Goal: Task Accomplishment & Management: Manage account settings

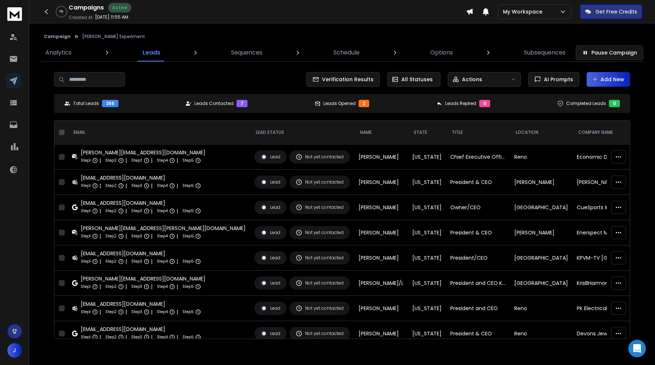
click at [165, 83] on div "Verification Results All Statuses Actions AI Prompts Add New" at bounding box center [342, 79] width 577 height 15
click at [598, 78] on icon at bounding box center [595, 79] width 5 height 5
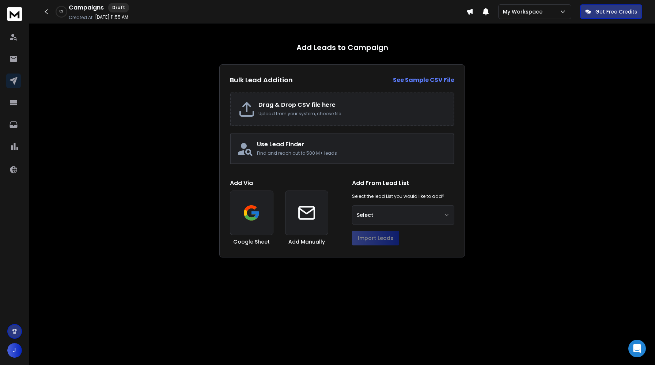
click at [366, 115] on p "Upload from your system, choose file" at bounding box center [352, 114] width 188 height 6
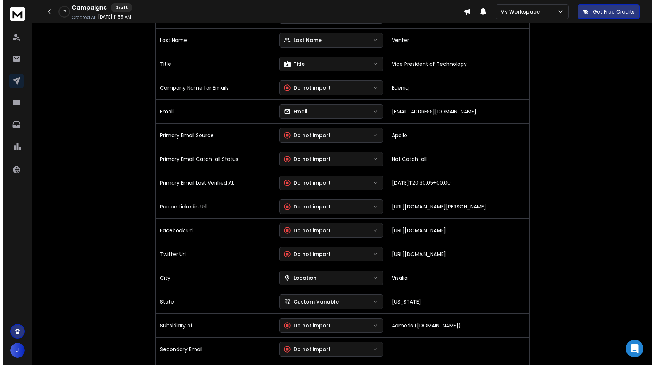
scroll to position [148, 0]
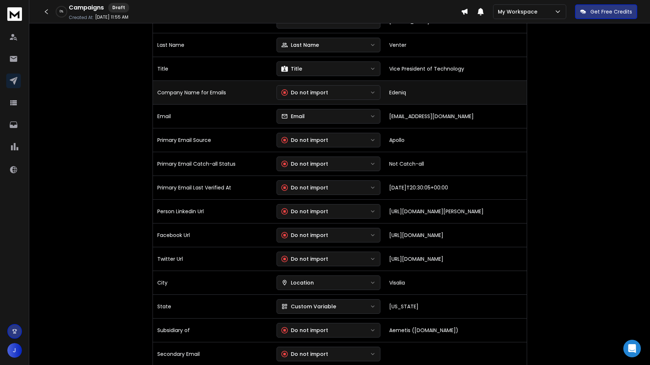
click at [327, 94] on button "Do not import" at bounding box center [328, 92] width 104 height 15
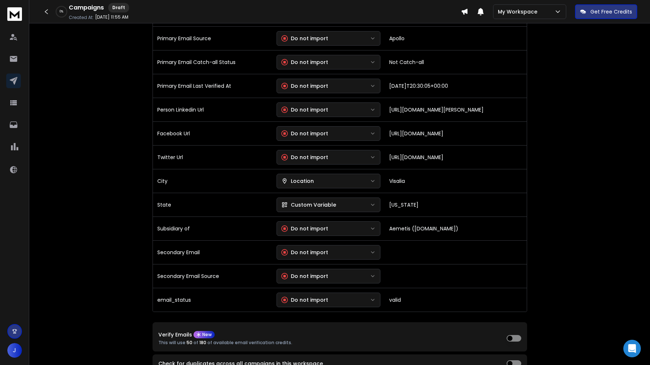
scroll to position [306, 0]
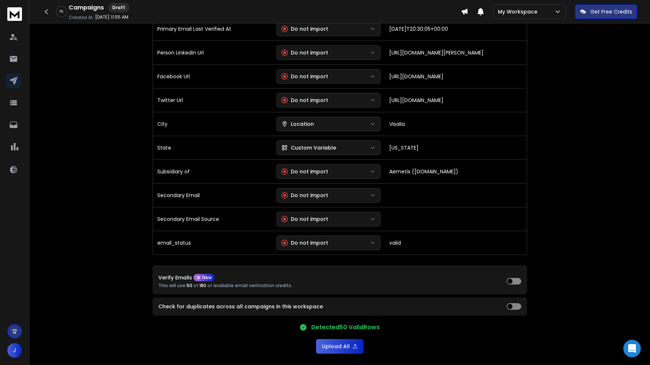
click at [343, 343] on button "Upload All" at bounding box center [340, 346] width 48 height 15
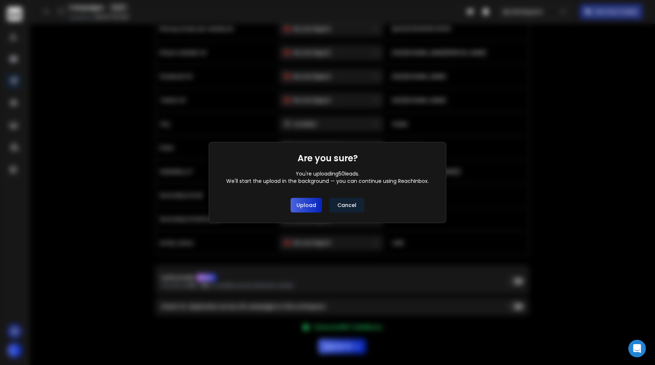
click at [296, 206] on button "Upload" at bounding box center [306, 205] width 31 height 15
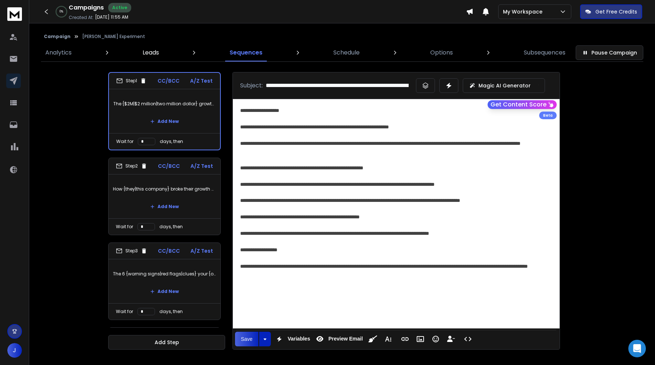
click at [143, 52] on p "Leads" at bounding box center [151, 52] width 16 height 9
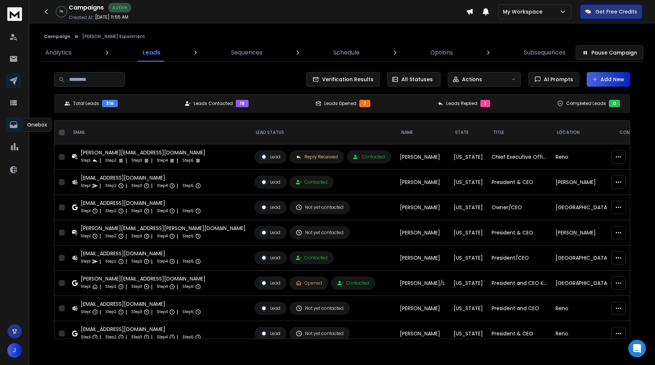
click at [13, 126] on icon at bounding box center [14, 124] width 8 height 7
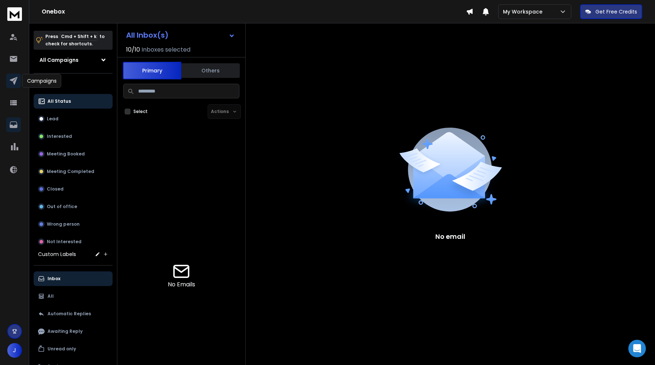
click at [15, 80] on icon at bounding box center [14, 81] width 8 height 8
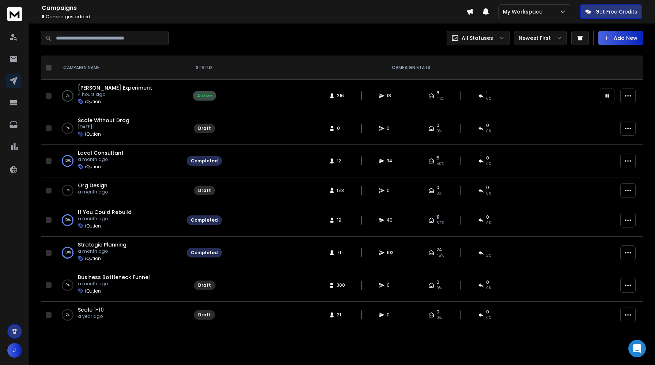
click at [122, 88] on span "[PERSON_NAME] Experiment" at bounding box center [115, 87] width 74 height 7
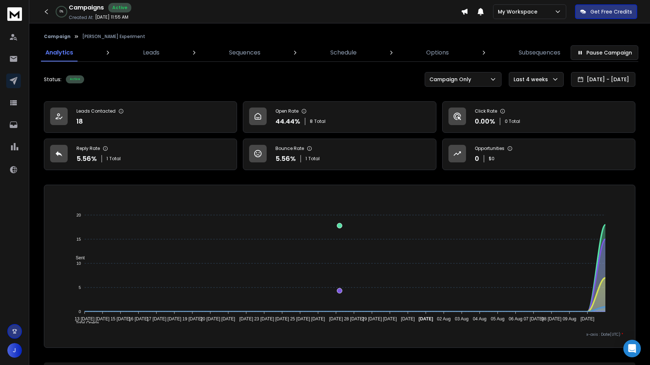
scroll to position [92, 0]
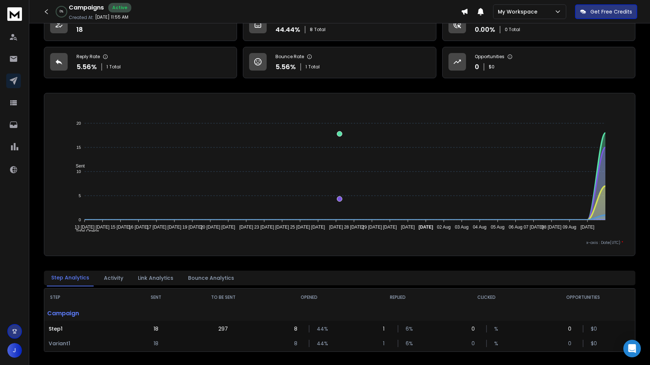
click at [383, 330] on p "1" at bounding box center [386, 328] width 7 height 7
click at [116, 279] on button "Activity" at bounding box center [113, 278] width 28 height 16
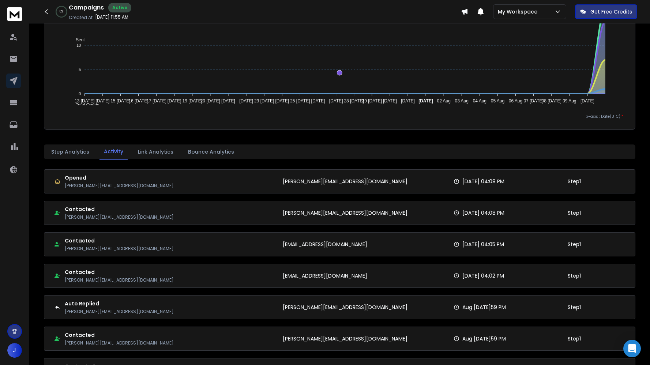
scroll to position [235, 0]
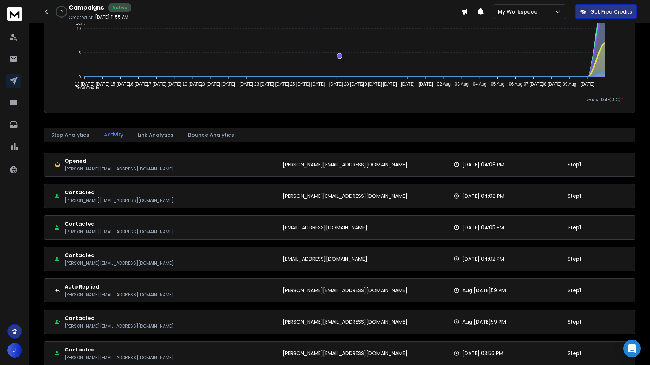
click at [492, 287] on p "Aug 11, 2025, 03:59 PM" at bounding box center [484, 290] width 44 height 7
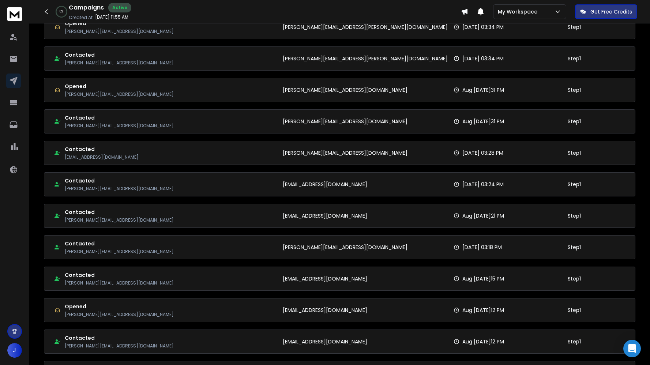
scroll to position [0, 0]
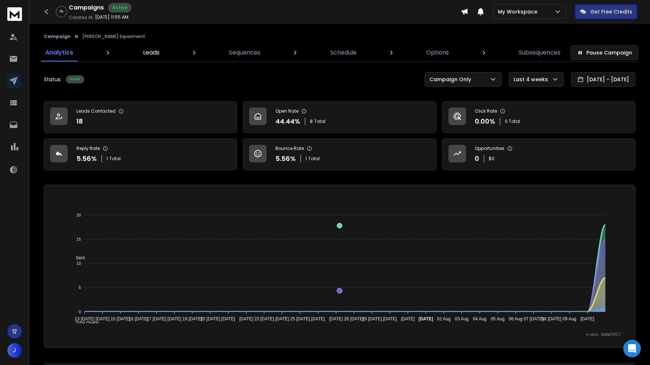
click at [148, 55] on p "Leads" at bounding box center [151, 52] width 16 height 9
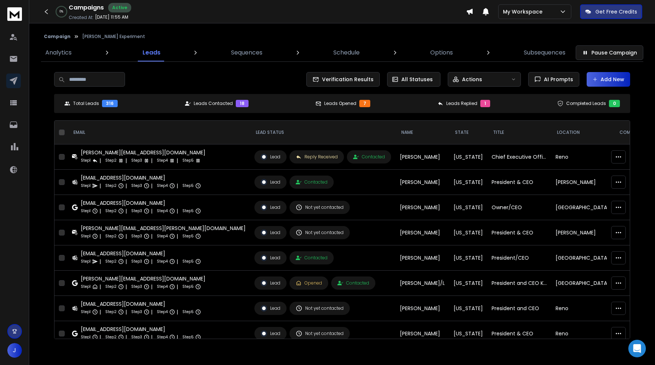
click at [296, 160] on div "Reply Received" at bounding box center [317, 157] width 42 height 6
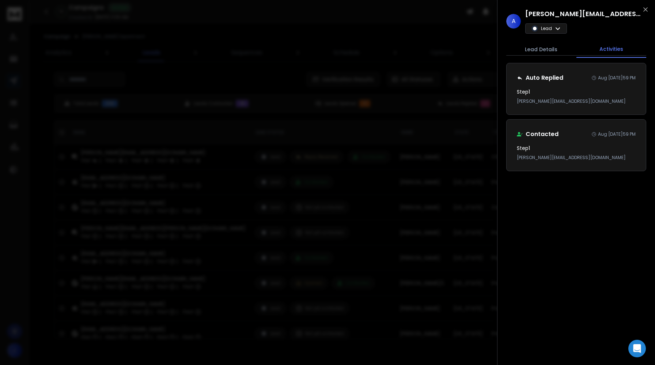
click at [618, 50] on button "Activities" at bounding box center [612, 49] width 70 height 17
click at [548, 79] on div "Auto Replied" at bounding box center [540, 77] width 46 height 9
click at [521, 92] on h3 "Step 1" at bounding box center [523, 91] width 13 height 7
click at [644, 8] on icon "button" at bounding box center [646, 10] width 4 height 4
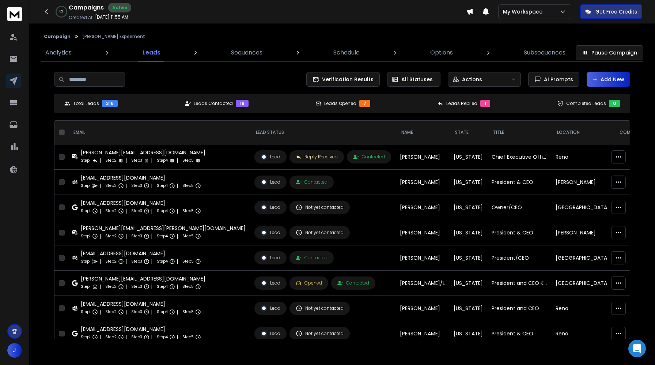
click at [151, 53] on p "Leads" at bounding box center [152, 52] width 18 height 9
click at [616, 85] on button "Add New" at bounding box center [609, 79] width 44 height 15
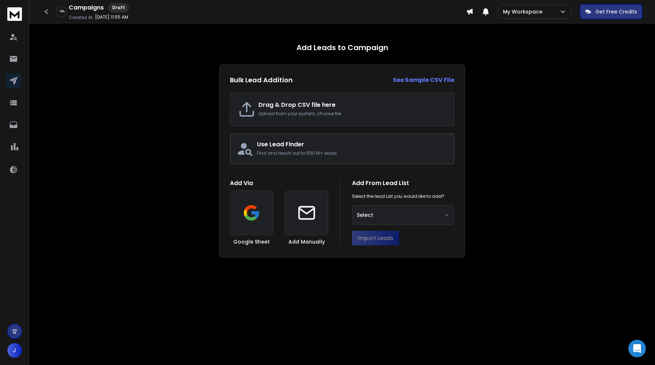
click at [332, 107] on h2 "Drag & Drop CSV file here" at bounding box center [352, 105] width 188 height 9
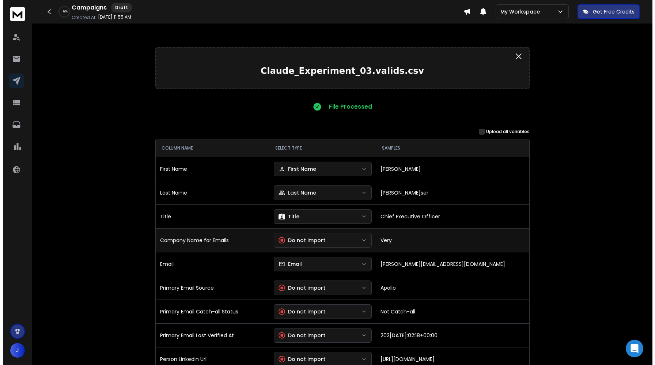
scroll to position [38, 0]
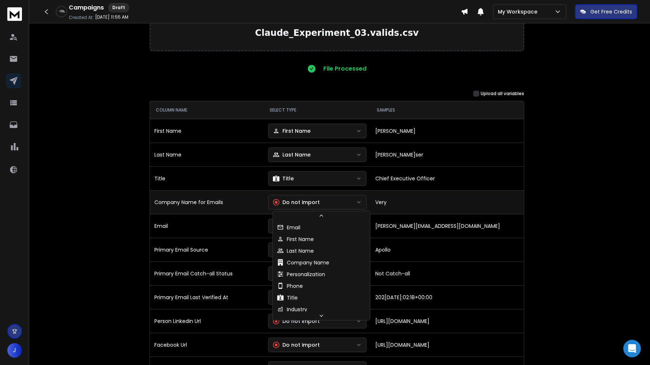
click at [353, 199] on button "Do not import" at bounding box center [317, 202] width 98 height 15
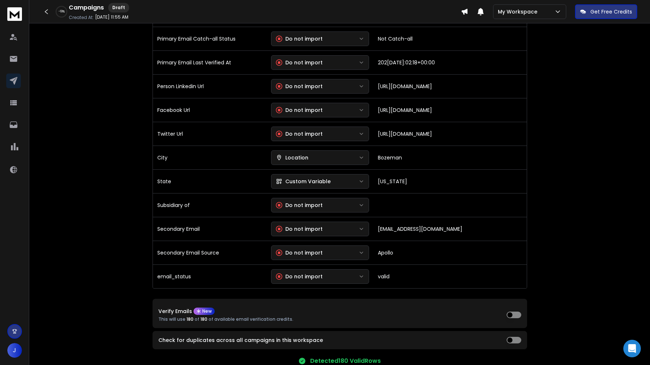
scroll to position [306, 0]
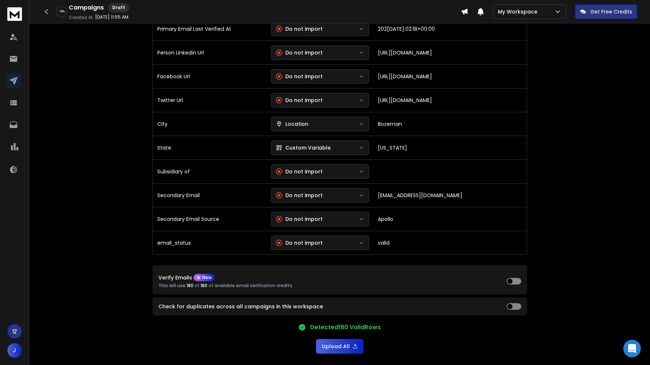
click at [344, 349] on button "Upload All" at bounding box center [340, 346] width 48 height 15
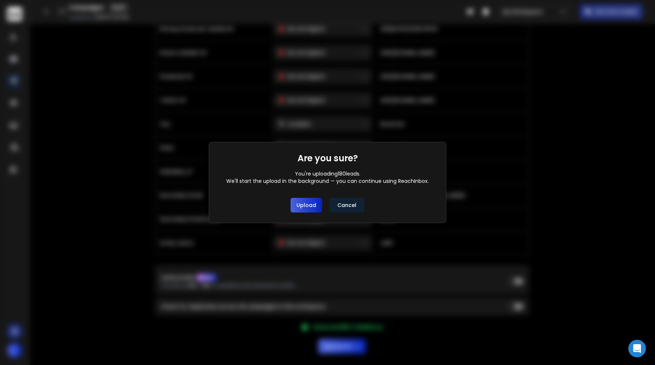
click at [306, 208] on button "Upload" at bounding box center [306, 205] width 31 height 15
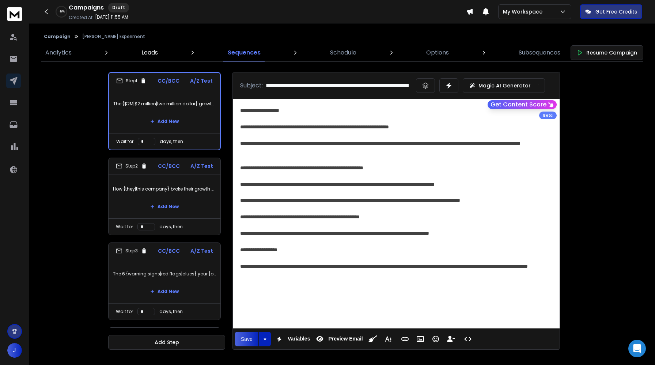
click at [146, 51] on p "Leads" at bounding box center [149, 52] width 16 height 9
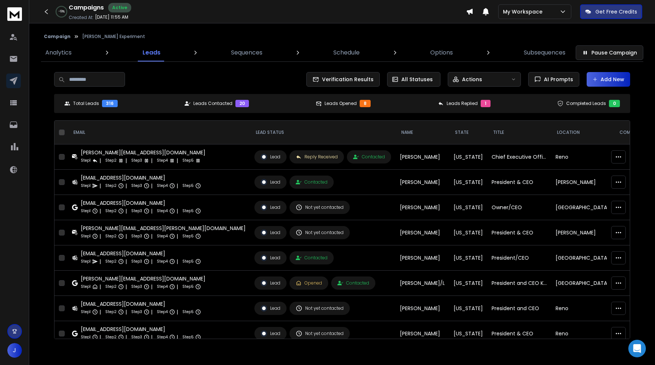
click at [168, 77] on div "Verification Results All Statuses Actions AI Prompts Add New" at bounding box center [342, 79] width 577 height 15
click at [47, 54] on p "Analytics" at bounding box center [58, 52] width 26 height 9
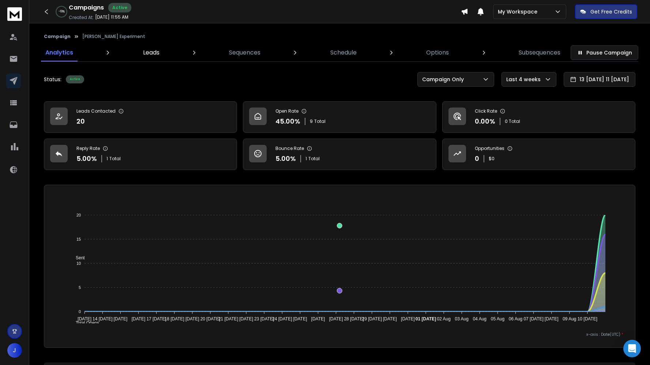
click at [155, 51] on p "Leads" at bounding box center [151, 52] width 16 height 9
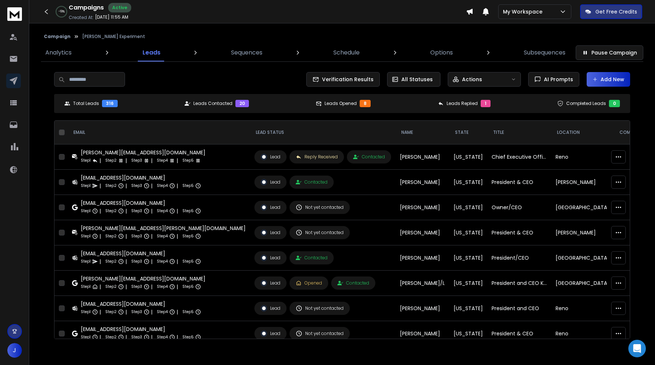
click at [607, 75] on button "Add New" at bounding box center [609, 79] width 44 height 15
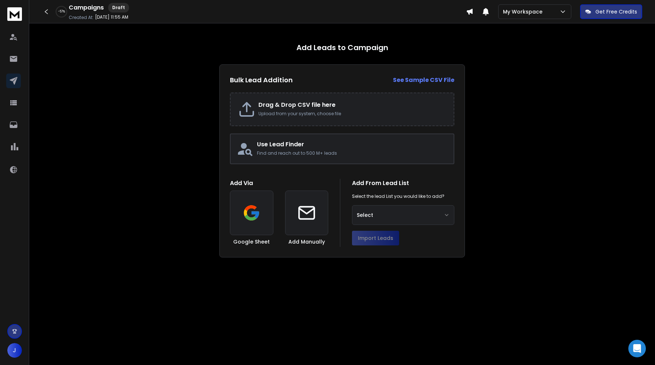
click at [367, 94] on div "Drag & Drop CSV file here Upload from your system, choose file" at bounding box center [342, 109] width 224 height 34
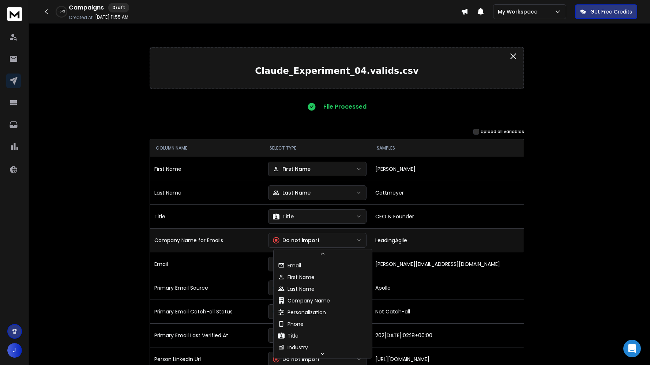
click at [316, 241] on div "Do not import" at bounding box center [296, 240] width 47 height 7
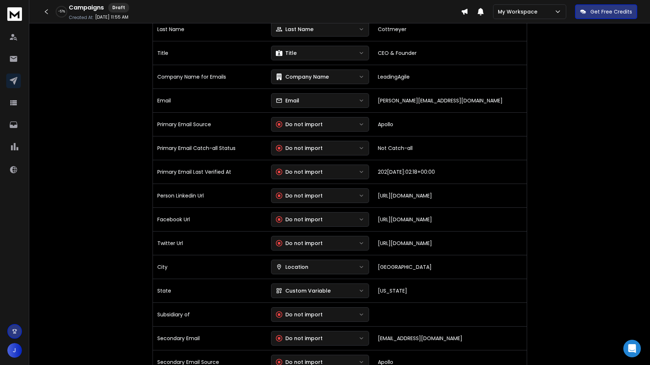
scroll to position [309, 0]
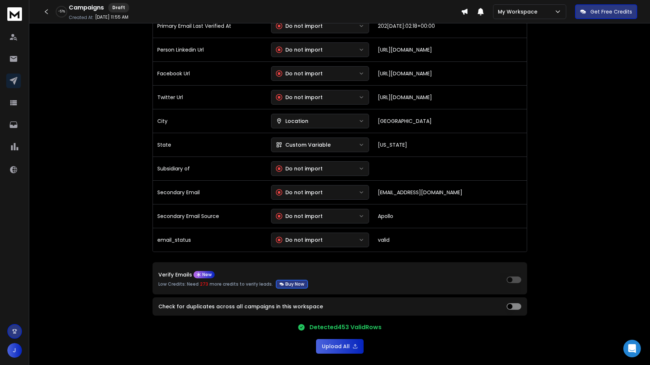
click at [348, 348] on button "Upload All" at bounding box center [340, 346] width 48 height 15
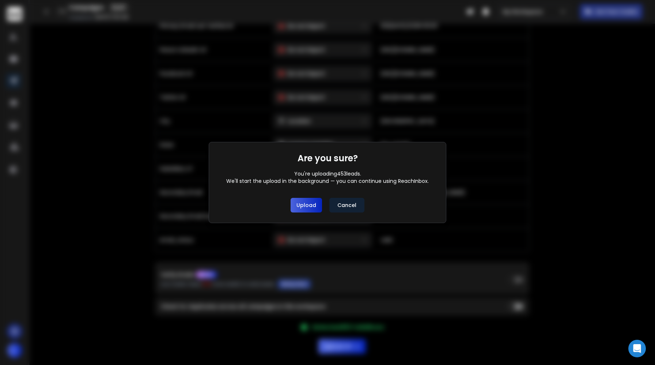
click at [307, 204] on button "Upload" at bounding box center [306, 205] width 31 height 15
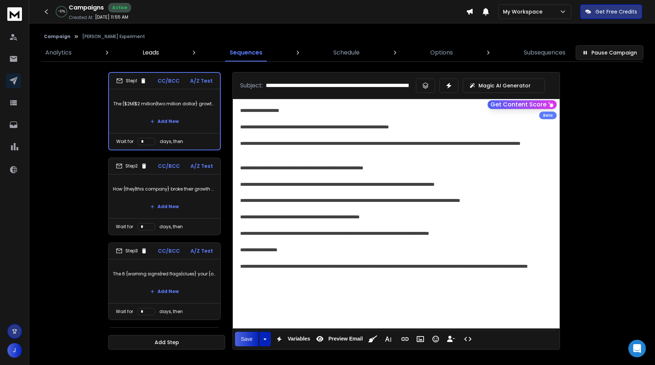
click at [156, 49] on p "Leads" at bounding box center [151, 52] width 16 height 9
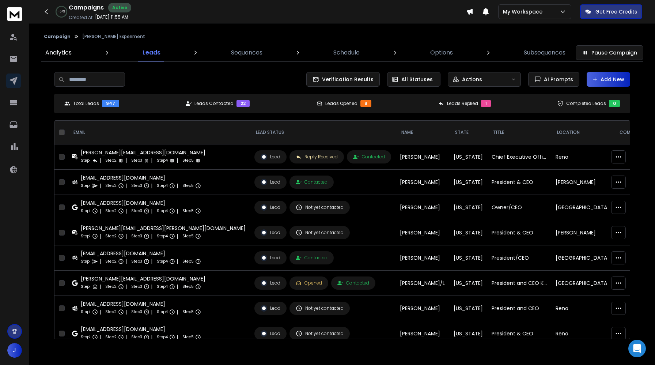
click at [53, 49] on p "Analytics" at bounding box center [58, 52] width 26 height 9
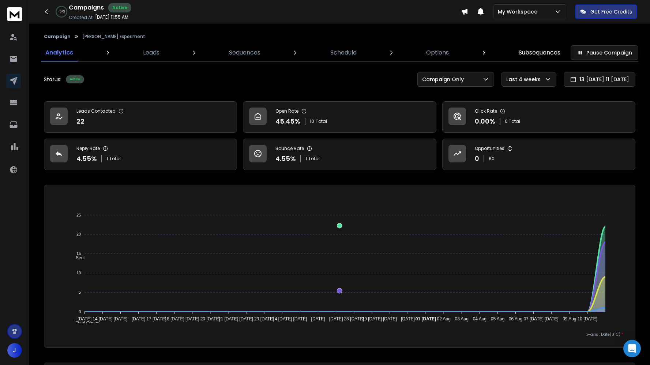
click at [534, 55] on p "Subsequences" at bounding box center [539, 52] width 42 height 9
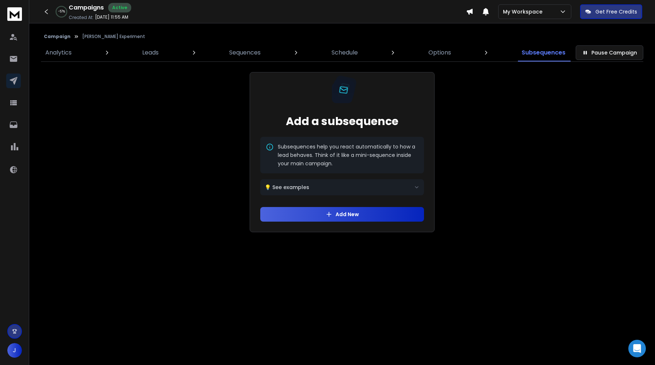
click at [283, 188] on span "💡 See examples" at bounding box center [287, 187] width 45 height 7
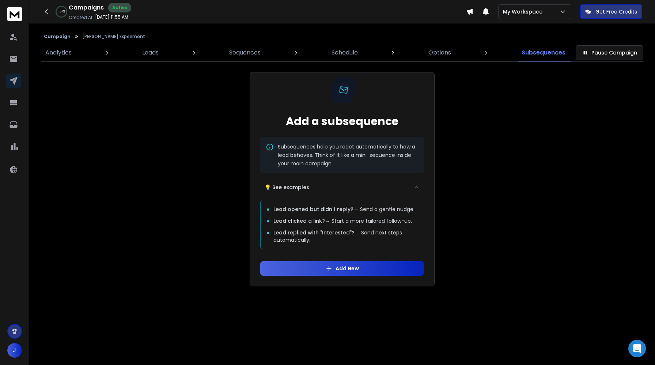
click at [175, 175] on div "Add a subsequence Subsequences help you react automatically to how a lead behav…" at bounding box center [342, 179] width 597 height 214
click at [60, 49] on p "Analytics" at bounding box center [58, 52] width 26 height 9
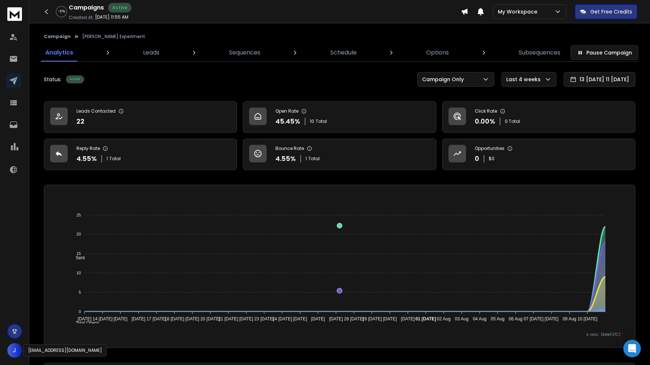
click at [15, 345] on span "J" at bounding box center [14, 350] width 15 height 15
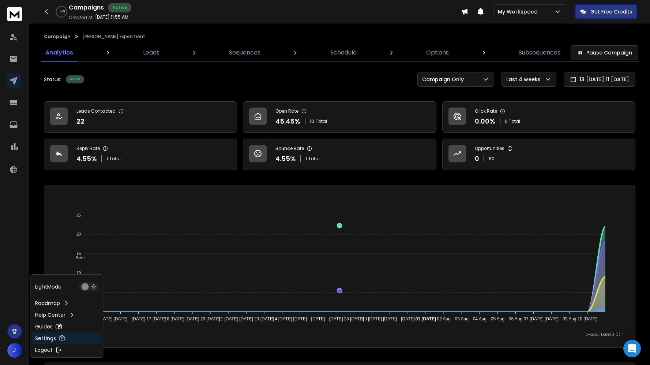
click at [39, 337] on p "Settings" at bounding box center [45, 338] width 21 height 7
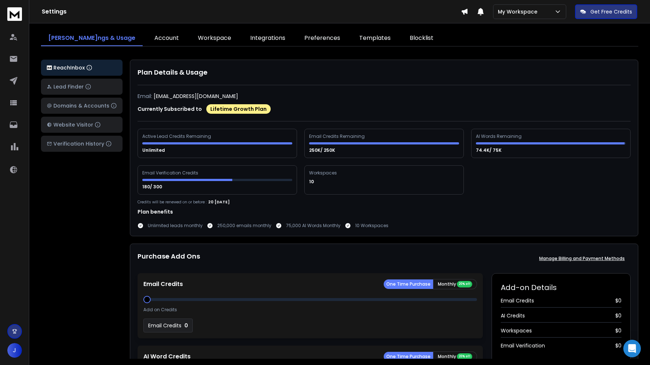
click at [496, 34] on div "[PERSON_NAME] & Usage Account Workspace Integrations Preferences Templates Bloc…" at bounding box center [339, 39] width 597 height 16
click at [297, 34] on link "Preferences" at bounding box center [322, 38] width 50 height 15
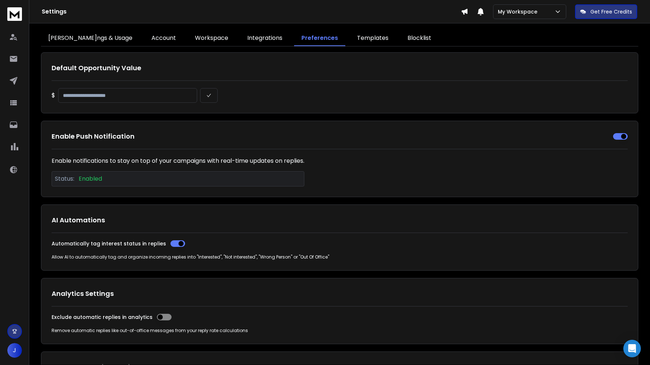
scroll to position [4, 0]
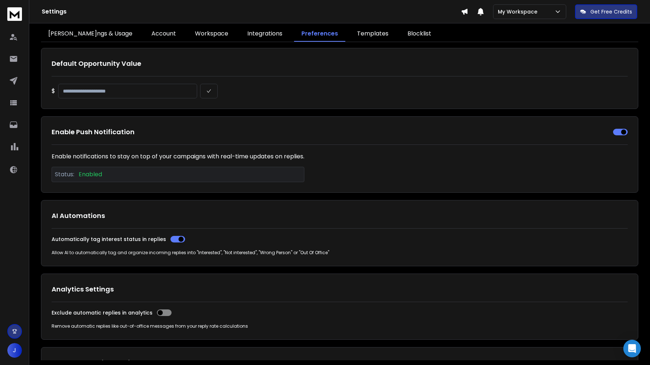
click at [109, 88] on input "***" at bounding box center [127, 91] width 139 height 15
type input "****"
click at [207, 90] on icon at bounding box center [208, 90] width 5 height 5
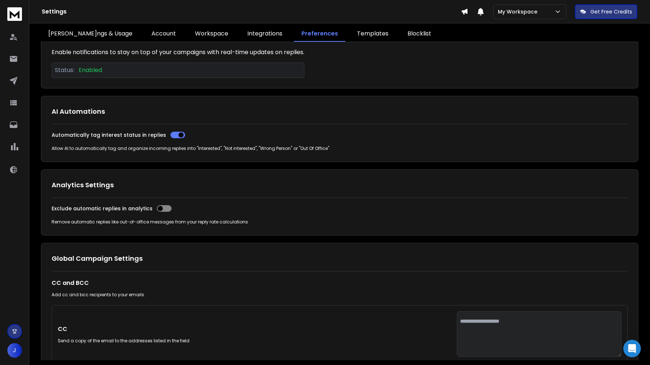
scroll to position [99, 0]
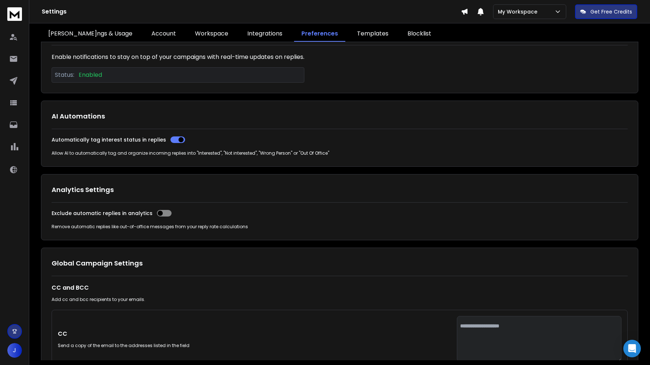
click at [165, 213] on button "Exclude automatic replies in analytics" at bounding box center [164, 213] width 15 height 7
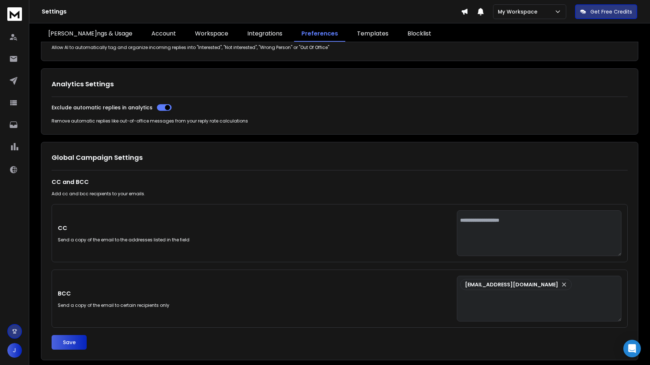
scroll to position [7, 0]
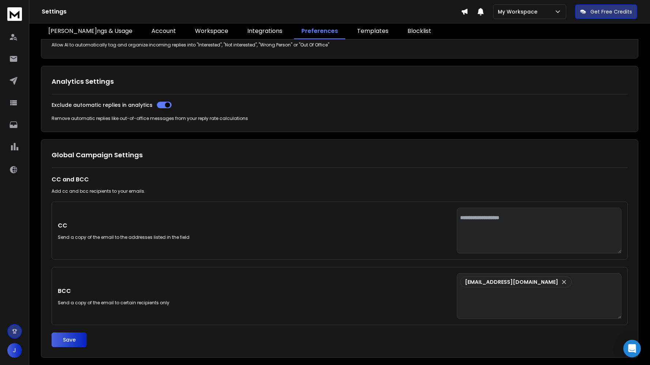
click at [561, 281] on icon at bounding box center [564, 282] width 6 height 6
click at [72, 341] on button "Save" at bounding box center [69, 339] width 35 height 15
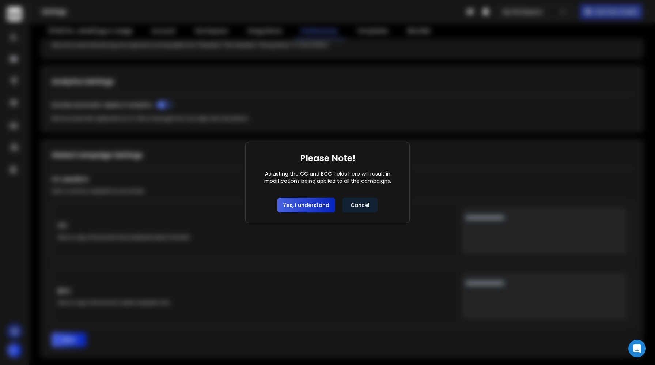
click at [306, 202] on button "Yes, I understand" at bounding box center [306, 205] width 58 height 15
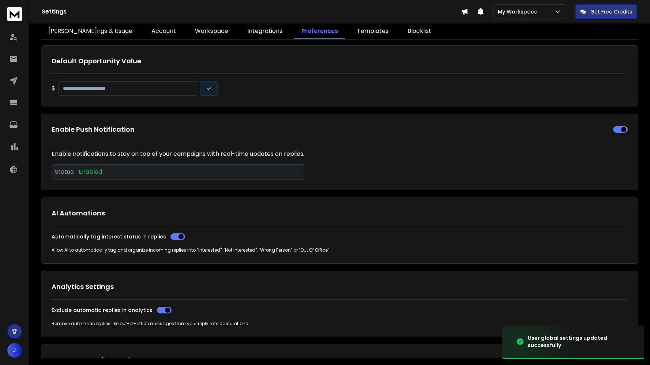
scroll to position [0, 0]
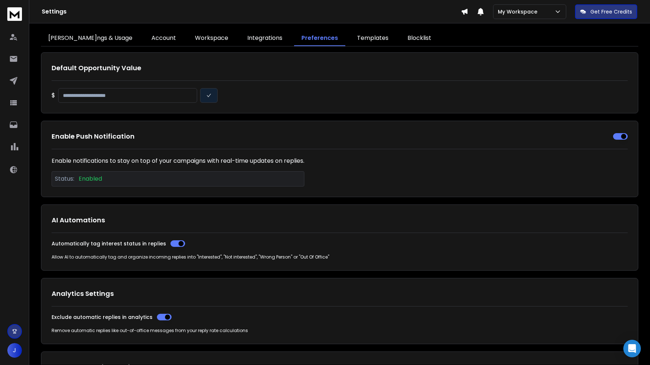
click at [240, 37] on link "Integrations" at bounding box center [265, 38] width 50 height 15
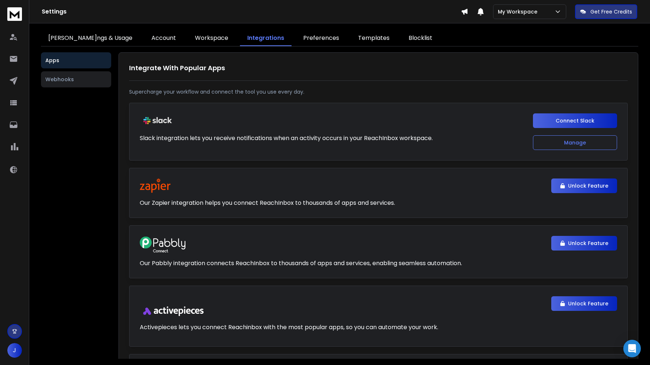
scroll to position [61, 0]
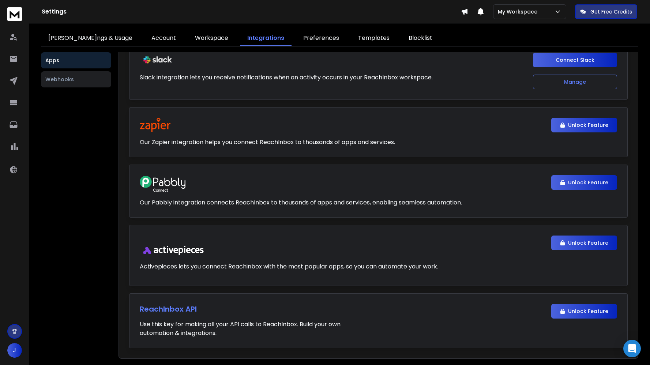
click at [60, 78] on button "Webhooks" at bounding box center [76, 79] width 70 height 16
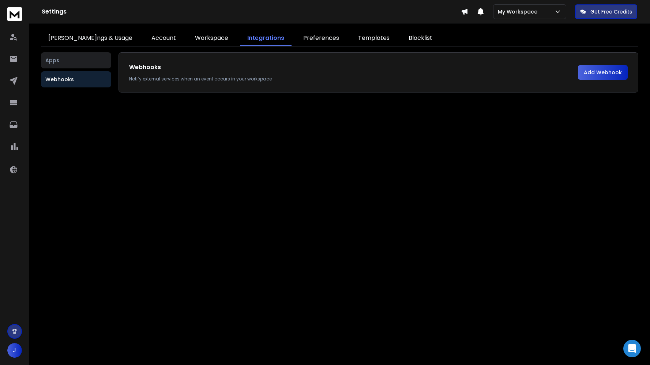
click at [64, 61] on button "Apps" at bounding box center [76, 60] width 70 height 16
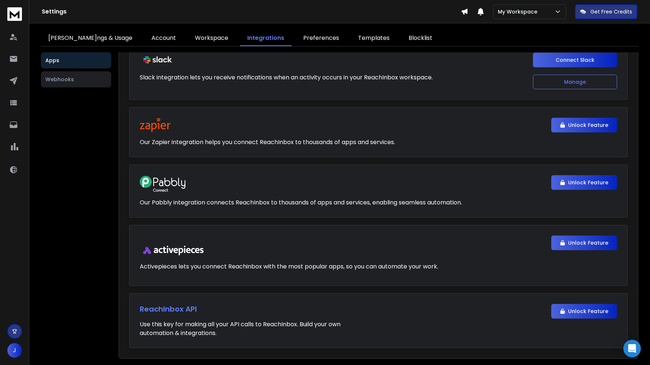
click at [188, 34] on link "Workspace" at bounding box center [212, 38] width 48 height 15
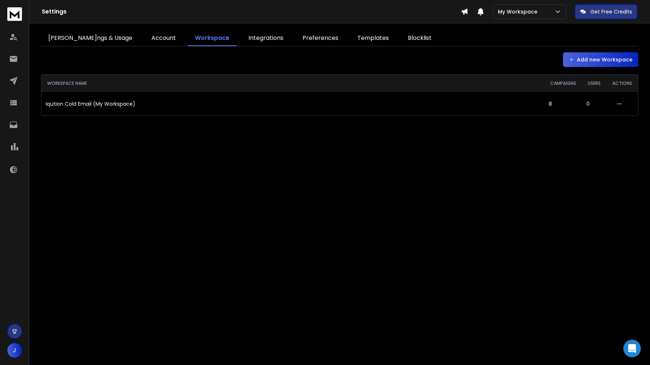
click at [144, 36] on link "Account" at bounding box center [163, 38] width 39 height 15
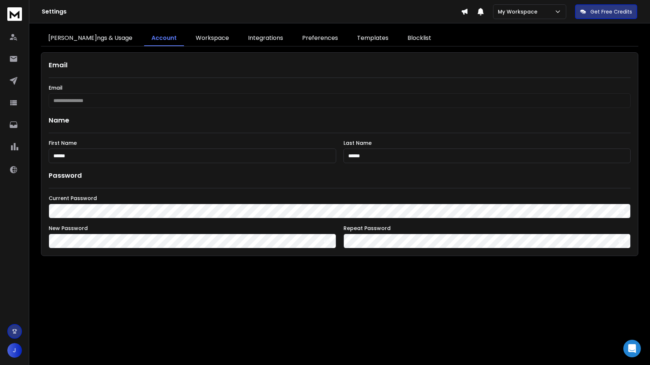
click at [70, 37] on link "[PERSON_NAME]ngs & Usage" at bounding box center [90, 38] width 99 height 15
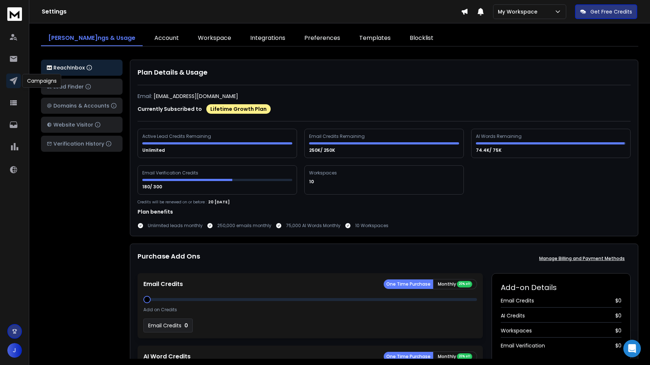
click at [16, 77] on icon at bounding box center [13, 80] width 9 height 9
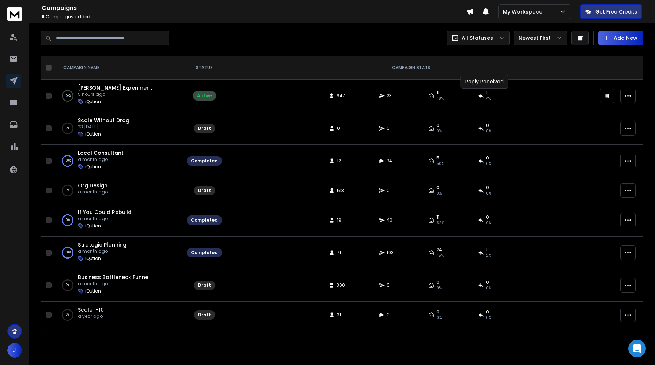
click at [487, 94] on span "1" at bounding box center [486, 93] width 1 height 6
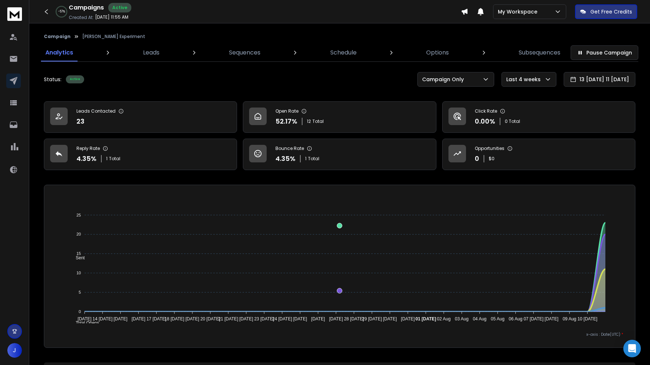
click at [165, 76] on div "Status: Active Pause Campaign Campaign Only Last 4 weeks [DATE] - [DATE]" at bounding box center [339, 79] width 591 height 15
